Goal: Communication & Community: Answer question/provide support

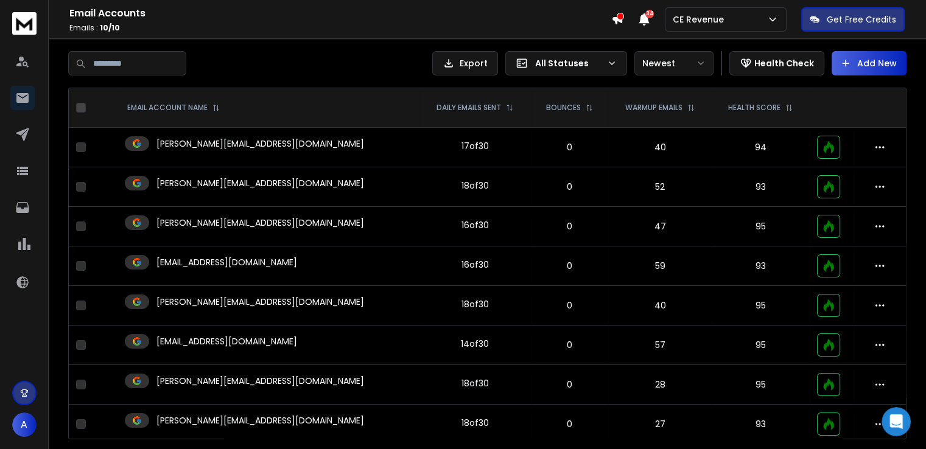
scroll to position [456, 0]
click at [688, 20] on p "CE Revenue" at bounding box center [701, 19] width 56 height 12
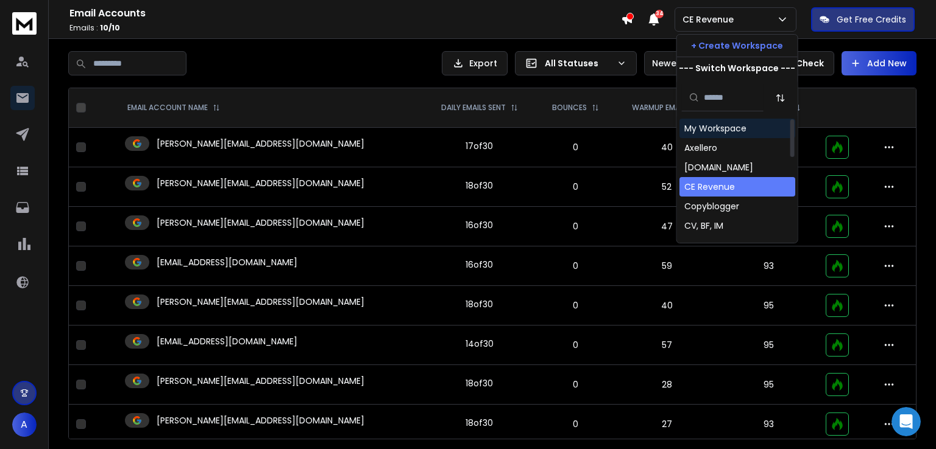
click at [711, 129] on div "My Workspace" at bounding box center [715, 128] width 62 height 12
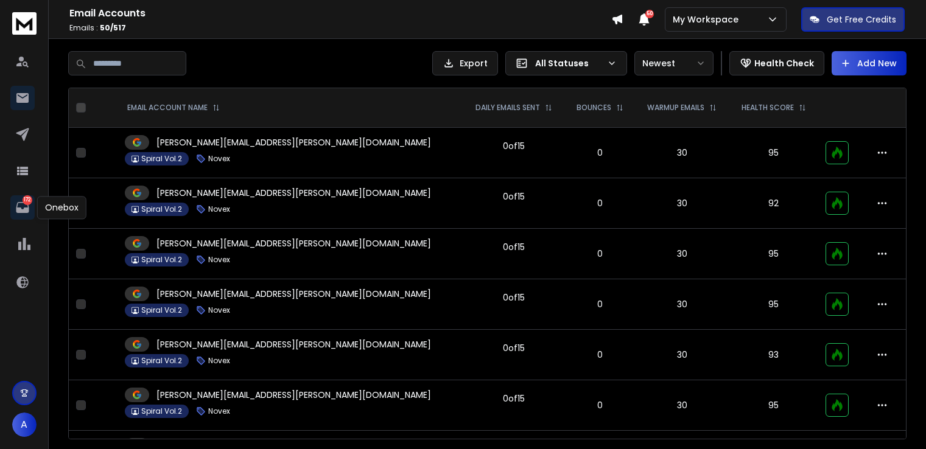
click at [22, 206] on icon at bounding box center [22, 207] width 15 height 15
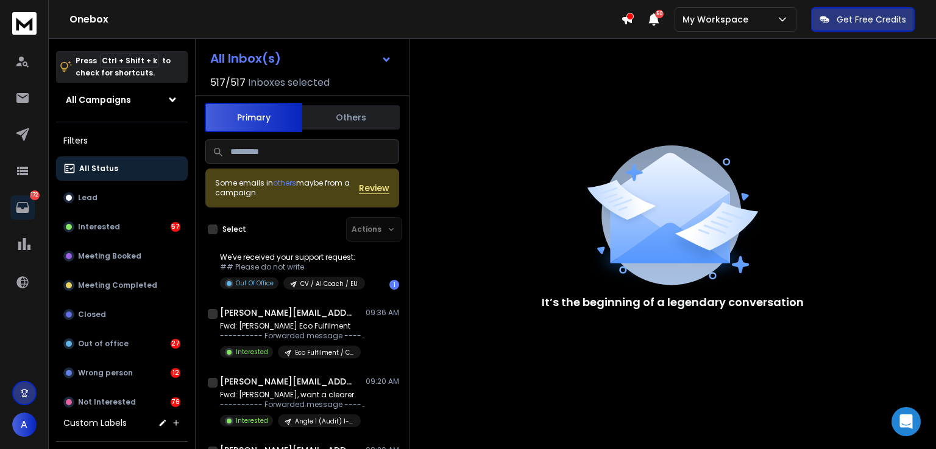
scroll to position [191, 0]
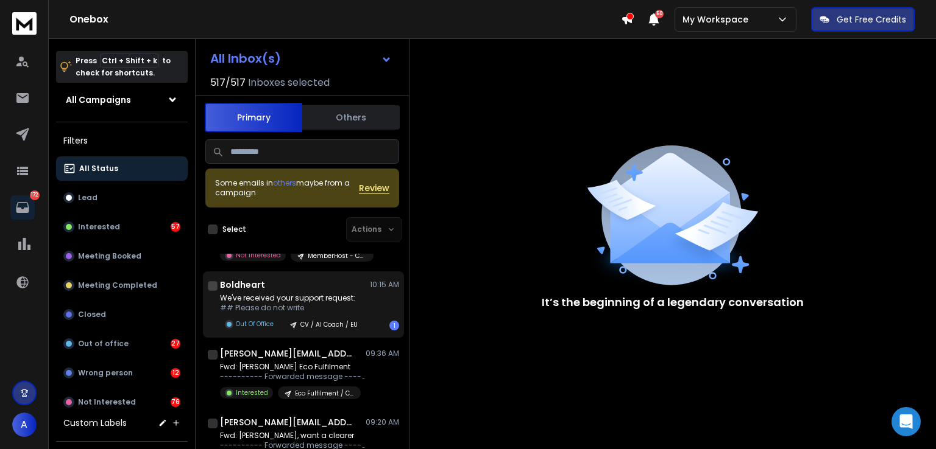
click at [365, 295] on div "We've received your support request: ## Please do not write Out Of Office CV / …" at bounding box center [309, 312] width 179 height 37
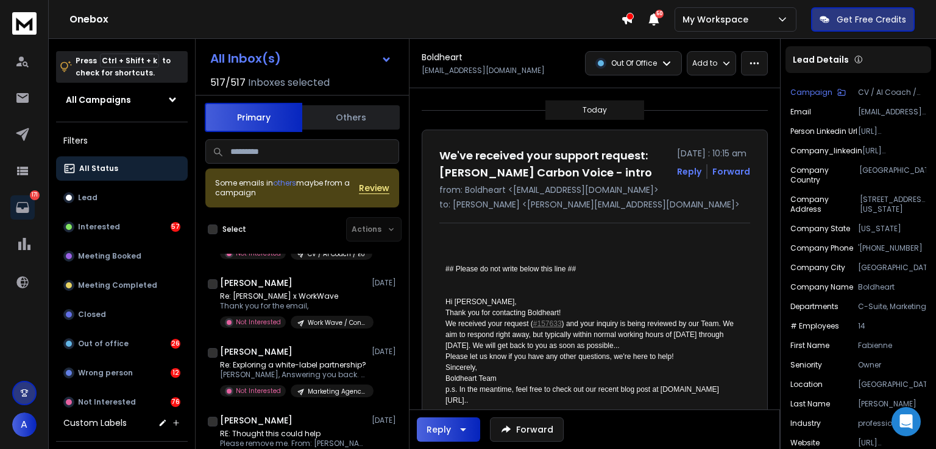
scroll to position [2099, 0]
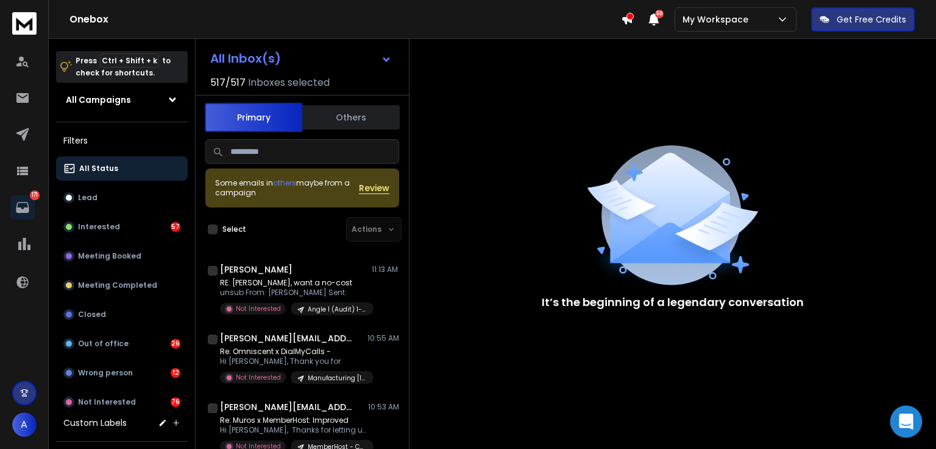
click at [903, 417] on icon "Open Intercom Messenger" at bounding box center [905, 422] width 14 height 16
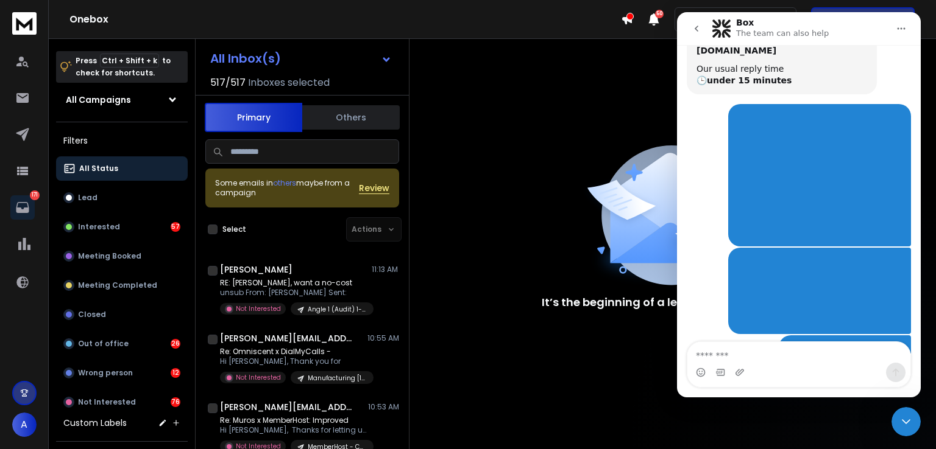
scroll to position [456, 0]
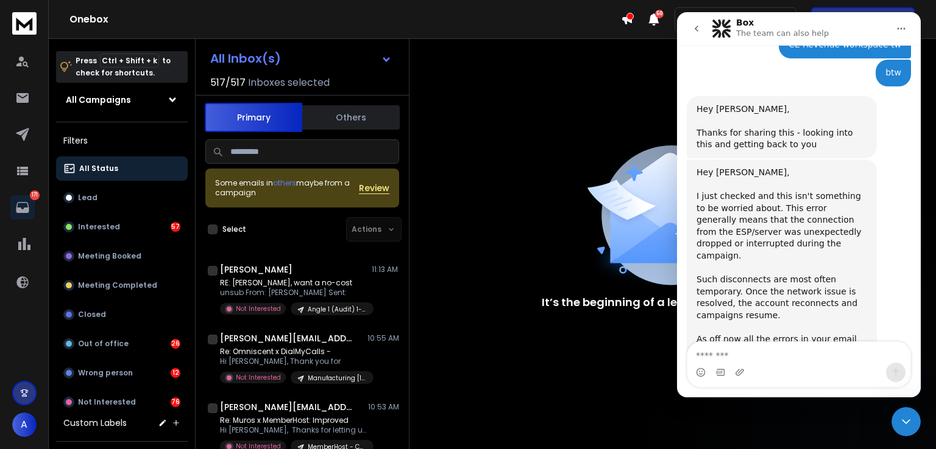
click at [765, 356] on textarea "Message…" at bounding box center [798, 352] width 223 height 21
type textarea "**********"
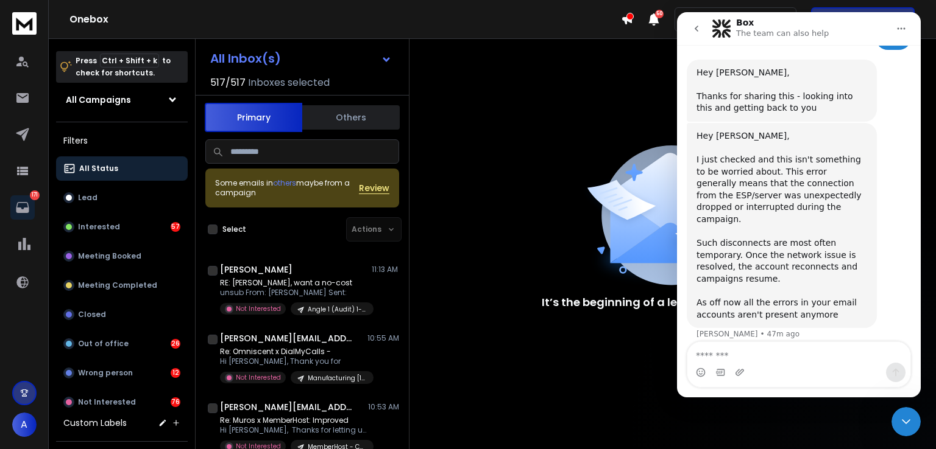
drag, startPoint x: 1773, startPoint y: 825, endPoint x: 912, endPoint y: 415, distance: 953.8
click at [912, 415] on icon "Close Intercom Messenger" at bounding box center [905, 422] width 15 height 15
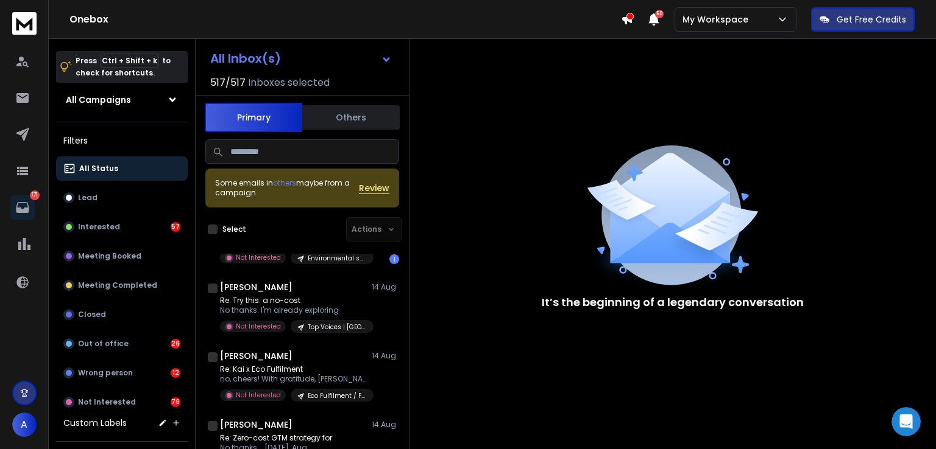
scroll to position [812, 0]
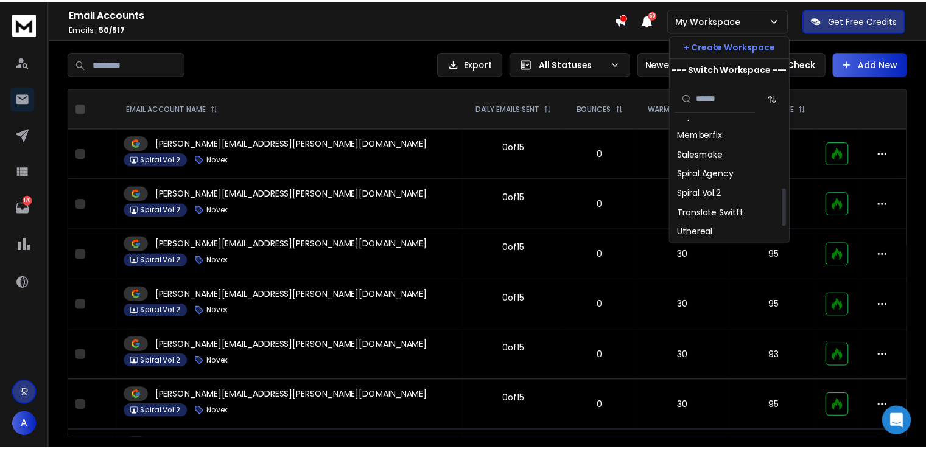
scroll to position [222, 0]
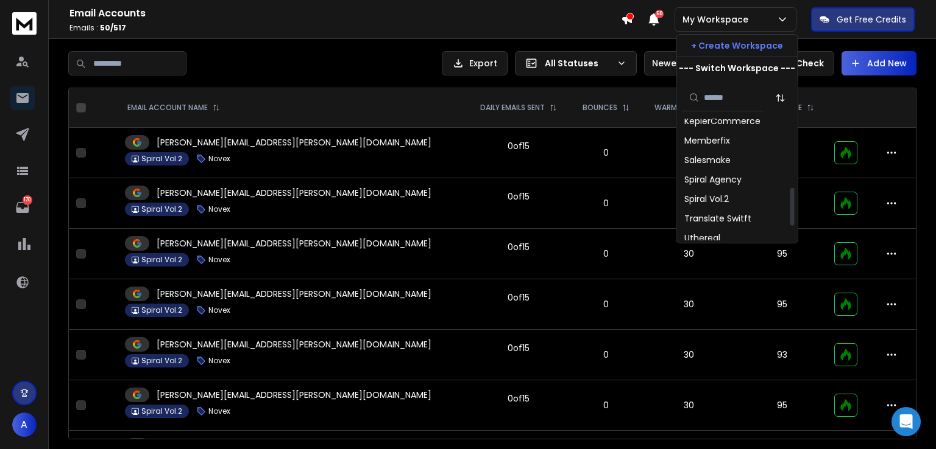
drag, startPoint x: 791, startPoint y: 222, endPoint x: 783, endPoint y: 206, distance: 18.3
click at [790, 208] on div at bounding box center [792, 207] width 4 height 38
click at [757, 192] on div "Spiral Vol.2" at bounding box center [737, 198] width 116 height 19
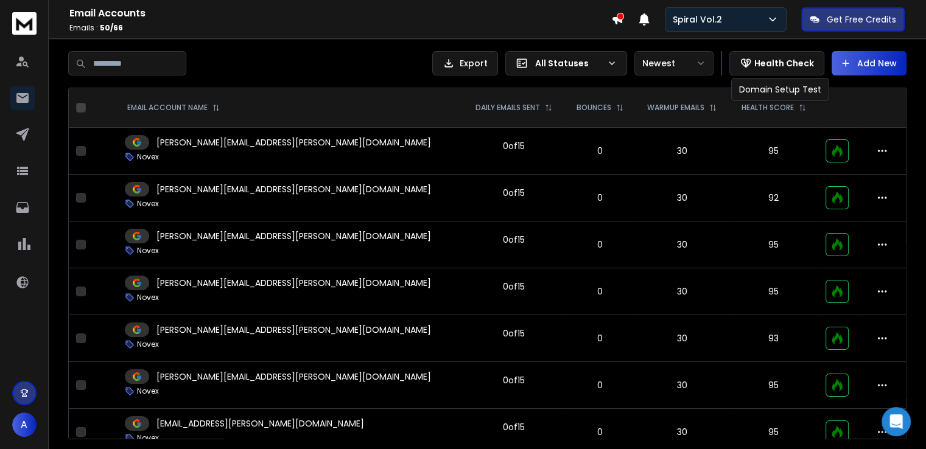
click at [727, 19] on div "Spiral Vol.2" at bounding box center [726, 19] width 106 height 12
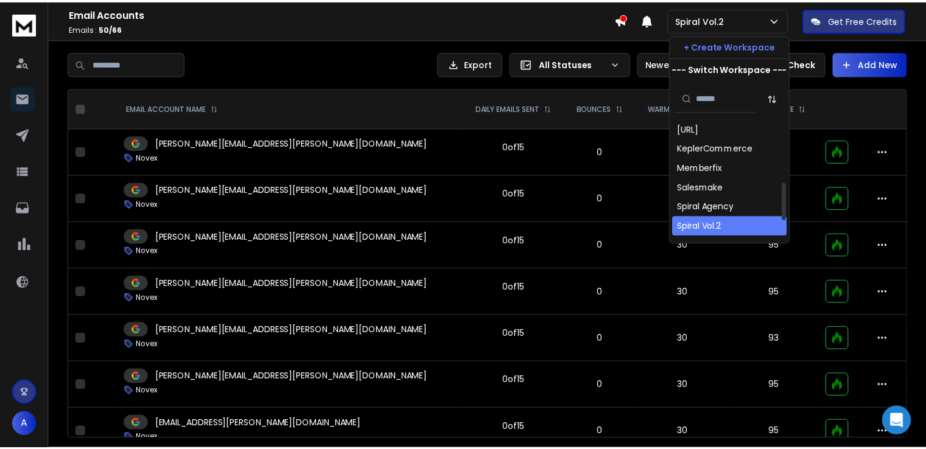
scroll to position [203, 0]
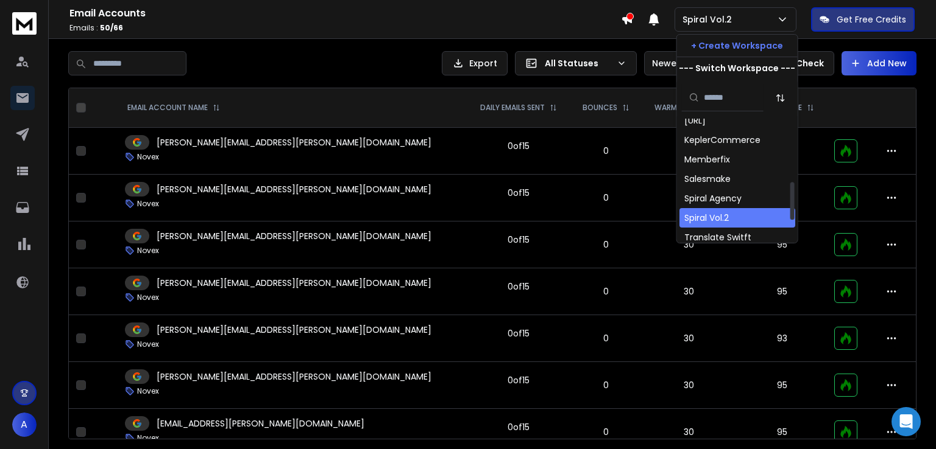
drag, startPoint x: 794, startPoint y: 130, endPoint x: 786, endPoint y: 193, distance: 63.8
click at [790, 193] on div at bounding box center [792, 201] width 4 height 38
click at [744, 192] on div "Spiral Agency" at bounding box center [737, 198] width 116 height 19
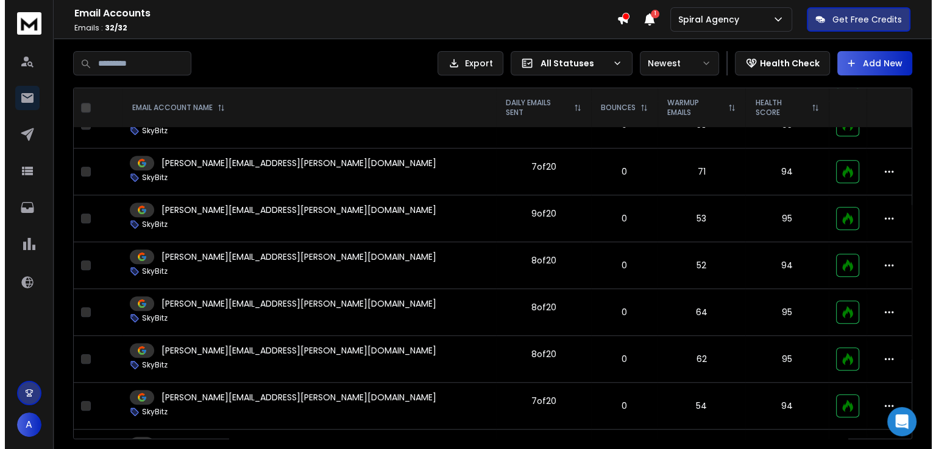
scroll to position [1140, 0]
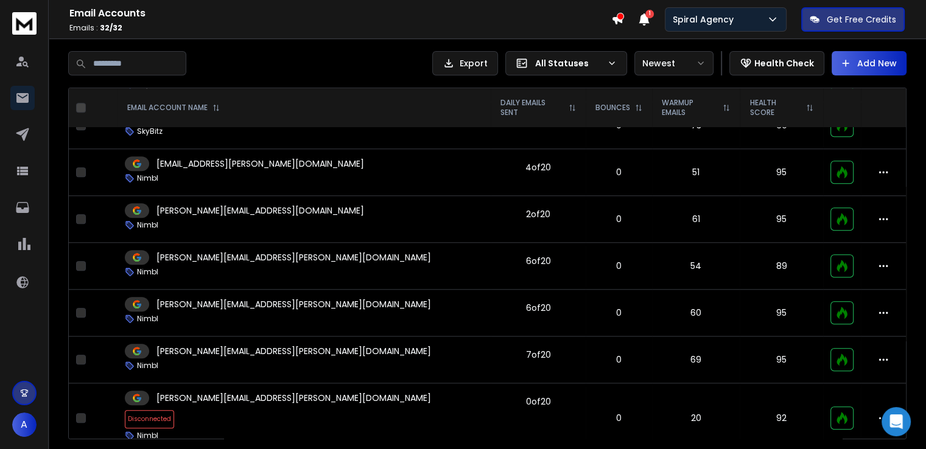
click at [735, 15] on p "Spiral Agency" at bounding box center [706, 19] width 66 height 12
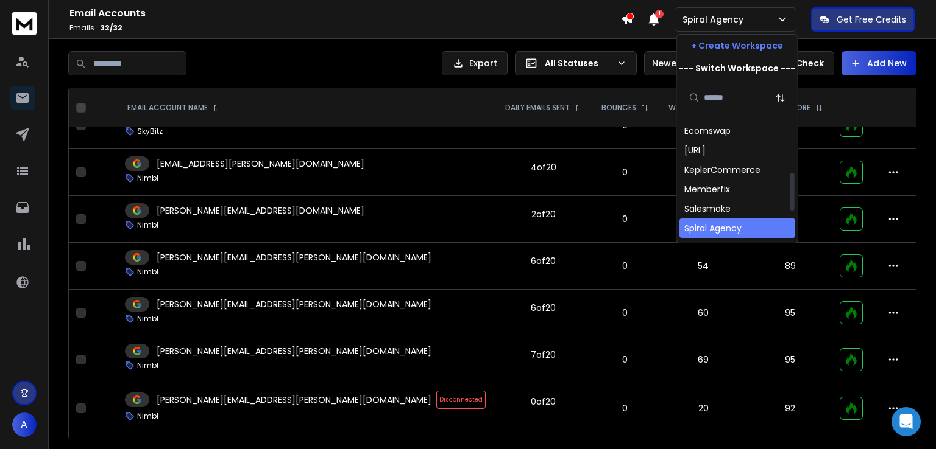
scroll to position [192, 0]
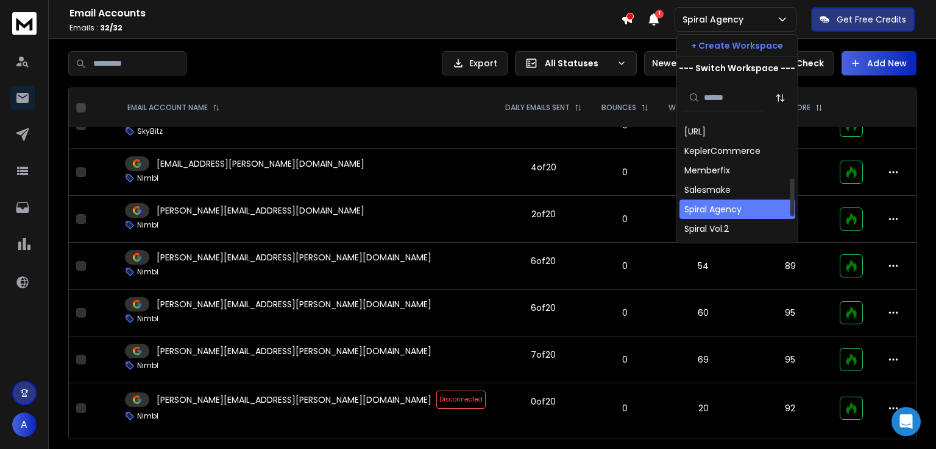
drag, startPoint x: 791, startPoint y: 141, endPoint x: 796, endPoint y: 200, distance: 59.9
click at [794, 200] on div at bounding box center [792, 198] width 4 height 38
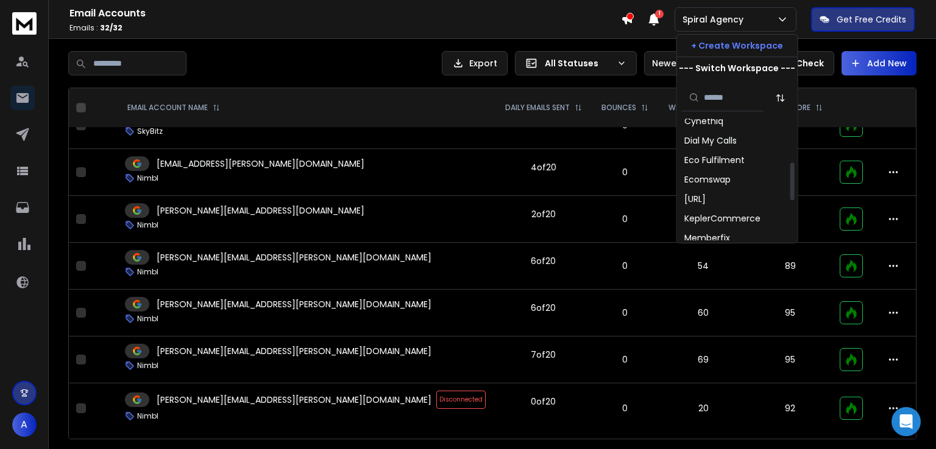
scroll to position [143, 0]
drag, startPoint x: 792, startPoint y: 137, endPoint x: 792, endPoint y: 181, distance: 43.9
click at [792, 181] on div at bounding box center [792, 183] width 4 height 38
drag, startPoint x: 792, startPoint y: 139, endPoint x: 775, endPoint y: 132, distance: 18.3
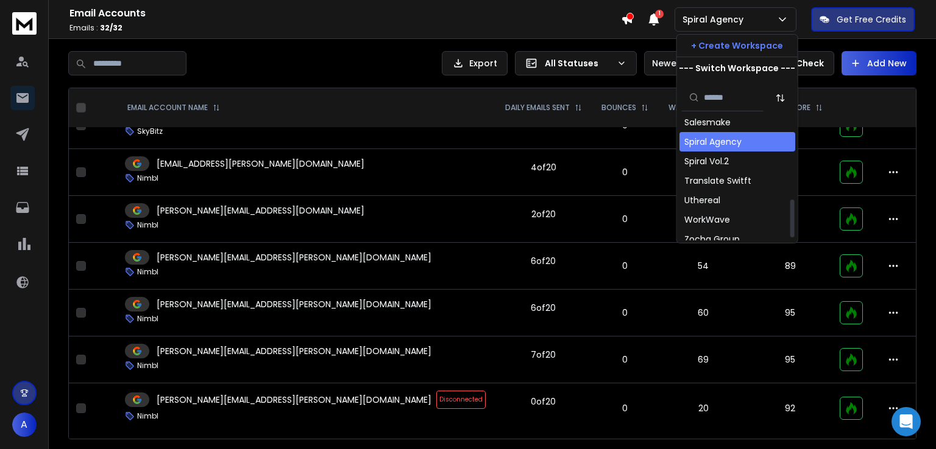
click at [794, 217] on div at bounding box center [792, 219] width 4 height 38
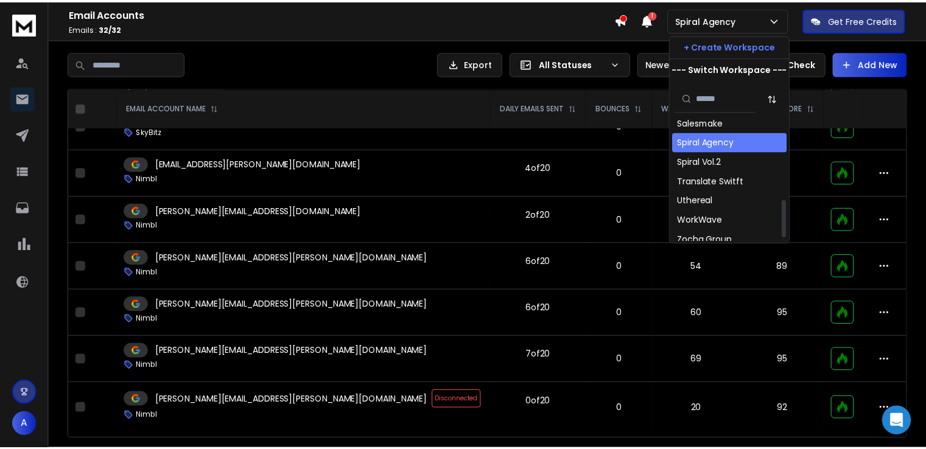
scroll to position [253, 0]
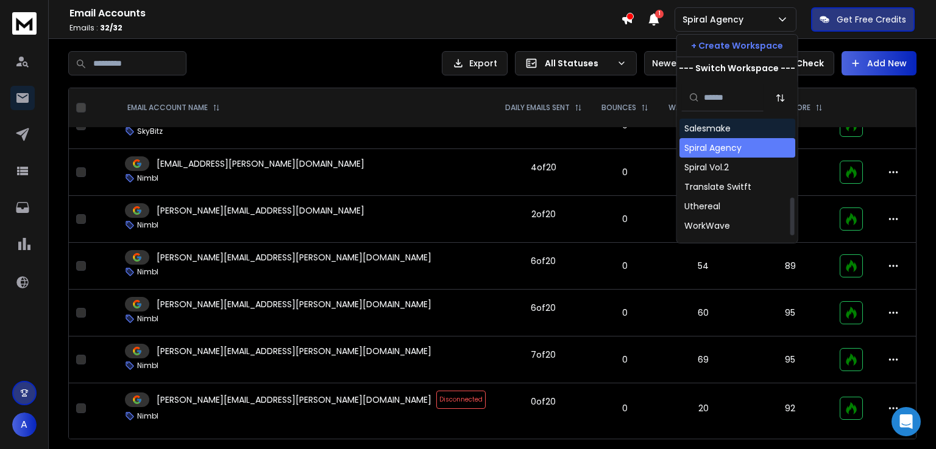
click at [760, 129] on div "Salesmake" at bounding box center [737, 128] width 116 height 19
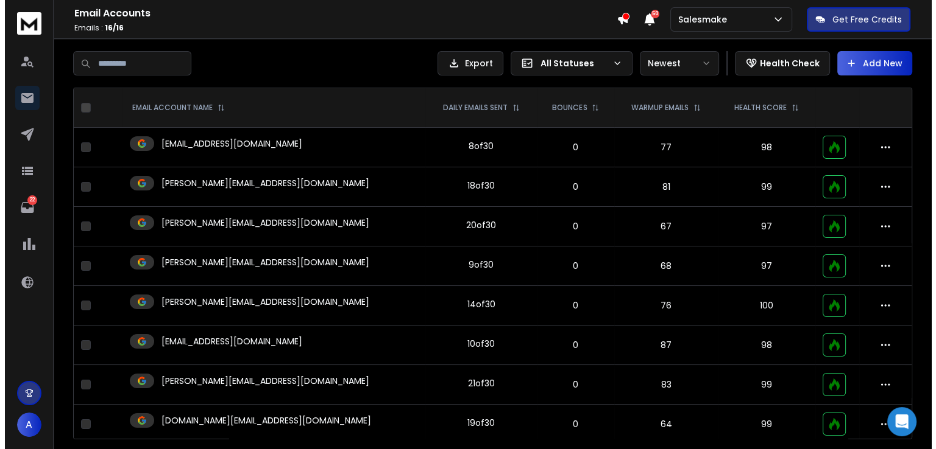
scroll to position [387, 0]
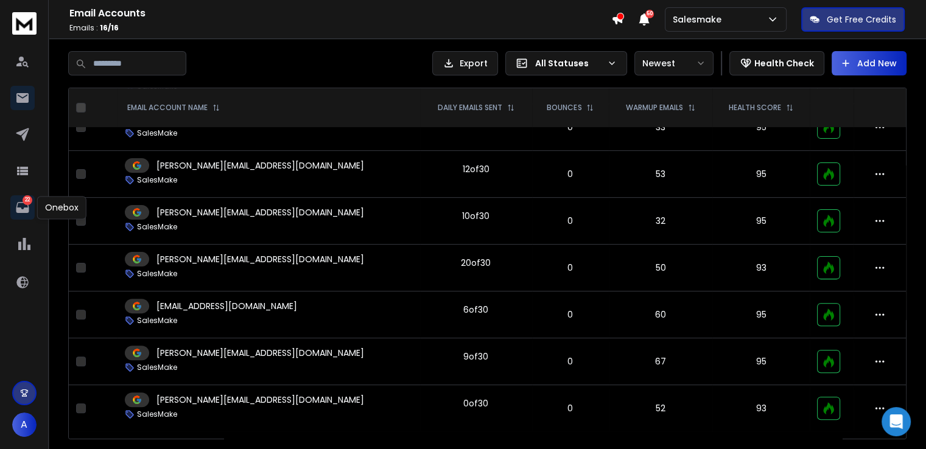
click at [19, 205] on icon at bounding box center [22, 207] width 15 height 15
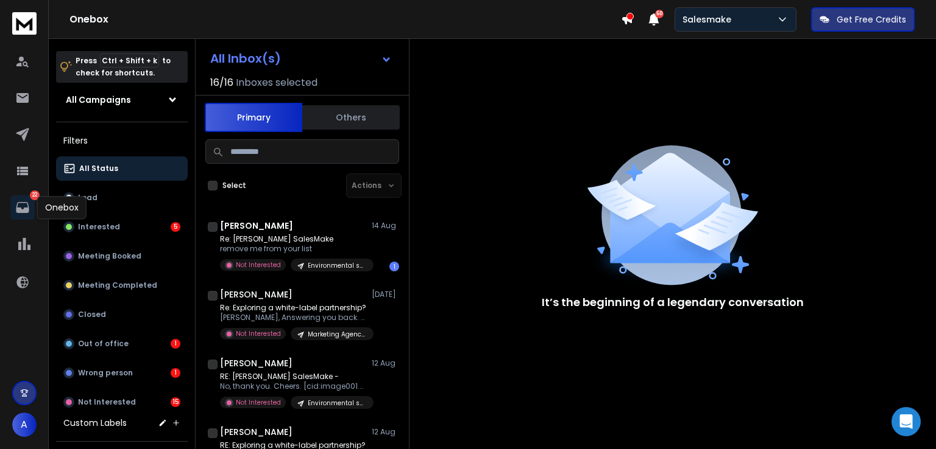
click at [725, 16] on p "Salesmake" at bounding box center [709, 19] width 54 height 12
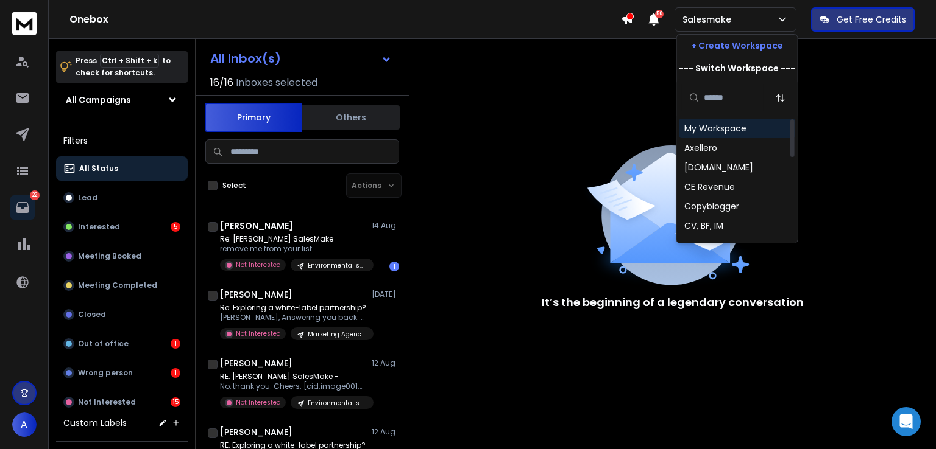
click at [726, 131] on div "My Workspace" at bounding box center [715, 128] width 62 height 12
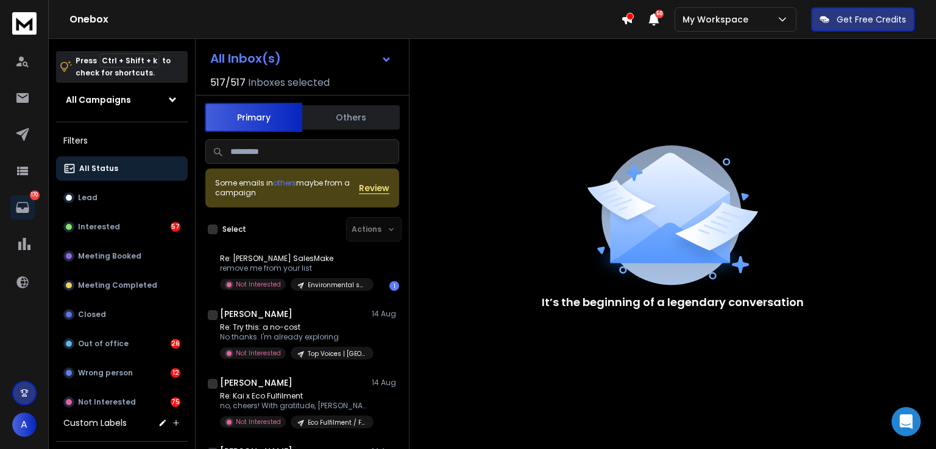
scroll to position [977, 0]
